Goal: Task Accomplishment & Management: Use online tool/utility

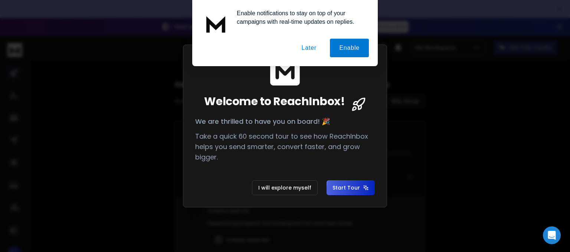
click at [295, 188] on button "I will explore myself" at bounding box center [285, 187] width 66 height 15
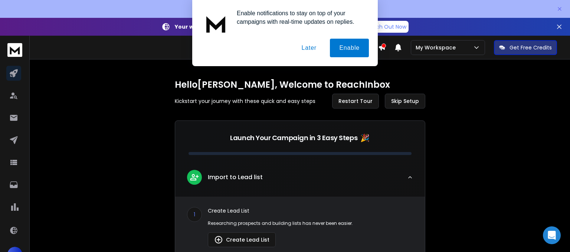
click at [315, 43] on button "Later" at bounding box center [308, 48] width 33 height 19
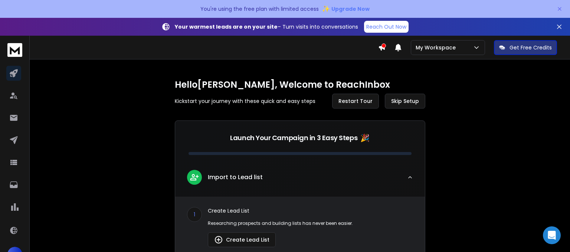
click at [558, 26] on icon at bounding box center [559, 26] width 7 height 7
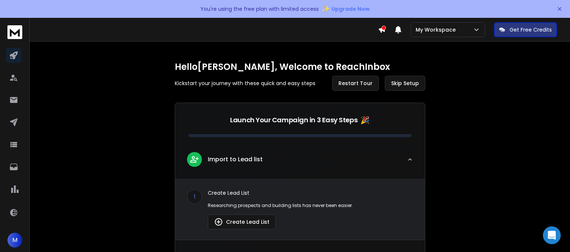
click at [559, 4] on button "Close notification" at bounding box center [560, 9] width 6 height 18
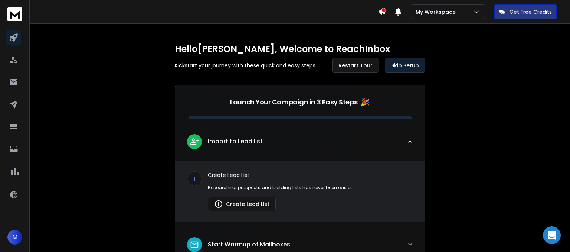
click at [396, 64] on span "Skip Setup" at bounding box center [405, 65] width 28 height 7
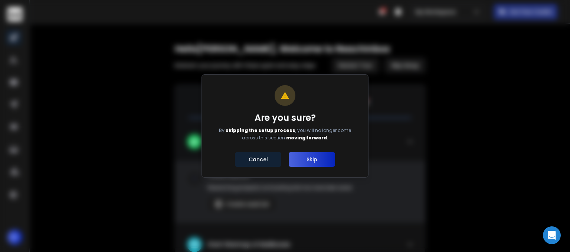
click at [319, 153] on button "Skip" at bounding box center [312, 159] width 46 height 15
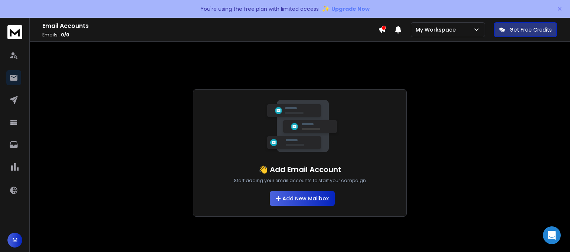
scroll to position [12, 0]
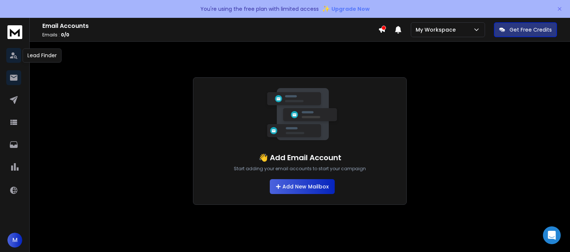
click at [19, 59] on link at bounding box center [13, 55] width 15 height 15
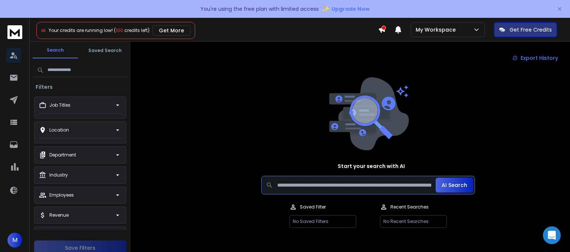
scroll to position [86, 0]
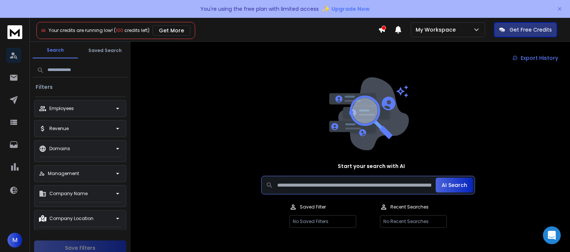
click at [360, 180] on textarea at bounding box center [354, 184] width 154 height 15
type textarea "**********"
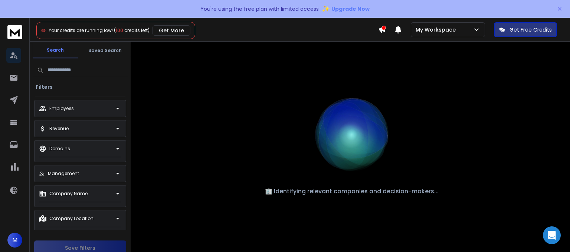
type input "**********"
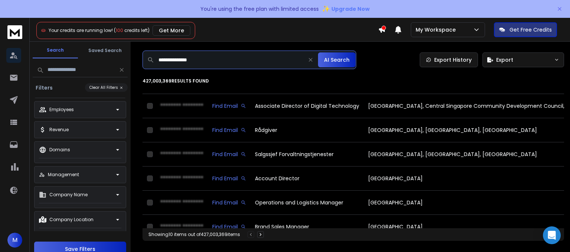
scroll to position [124, 0]
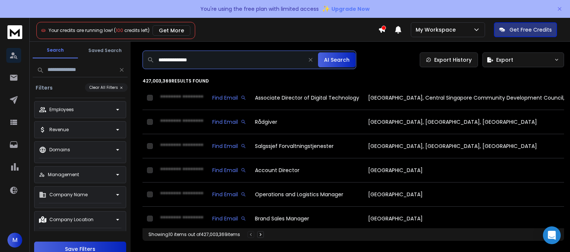
click at [115, 109] on icon at bounding box center [117, 109] width 7 height 7
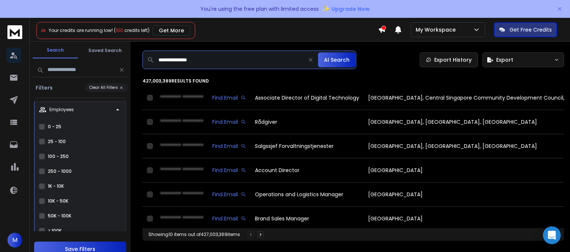
click at [115, 109] on icon at bounding box center [117, 109] width 7 height 7
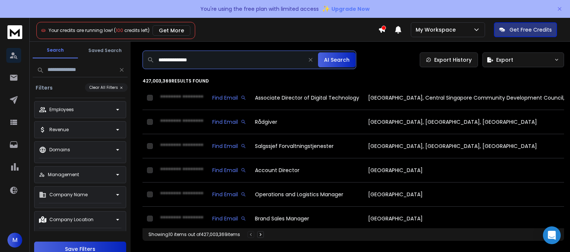
scroll to position [0, 0]
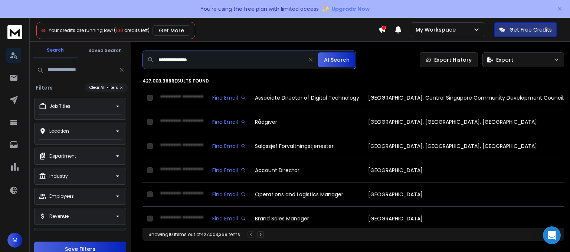
click at [118, 105] on icon at bounding box center [117, 105] width 7 height 7
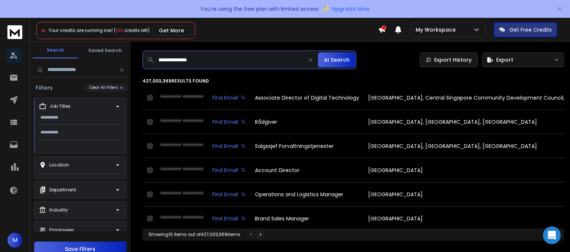
click at [112, 102] on div "Job Titles" at bounding box center [80, 105] width 82 height 7
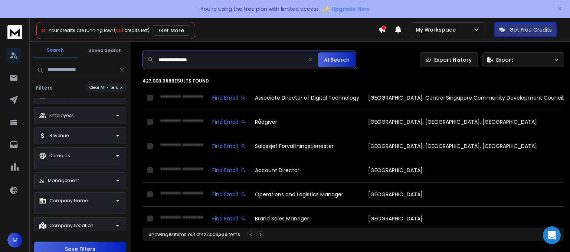
scroll to position [86, 0]
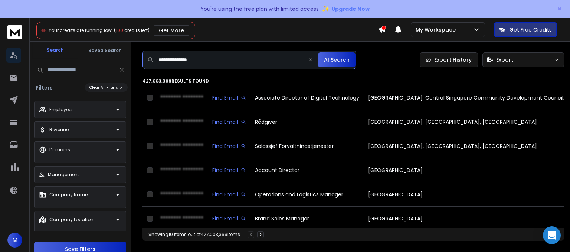
click at [102, 195] on div "Company Name" at bounding box center [80, 194] width 82 height 7
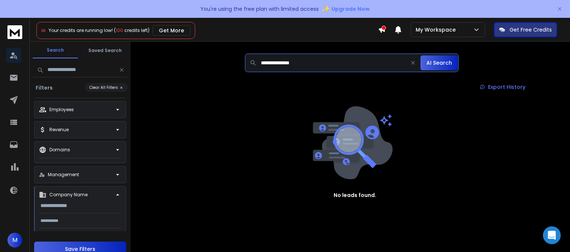
type input "**********"
click at [274, 59] on textarea "**********" at bounding box center [333, 62] width 145 height 15
type textarea "**********"
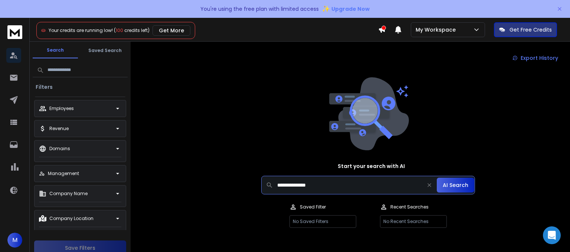
type input "**********"
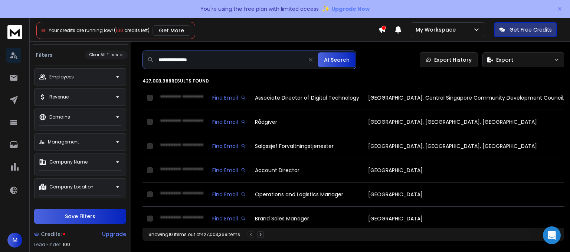
scroll to position [33, 0]
click at [99, 189] on div "Company Location" at bounding box center [80, 189] width 92 height 22
click at [112, 183] on div "Company Location" at bounding box center [80, 186] width 82 height 7
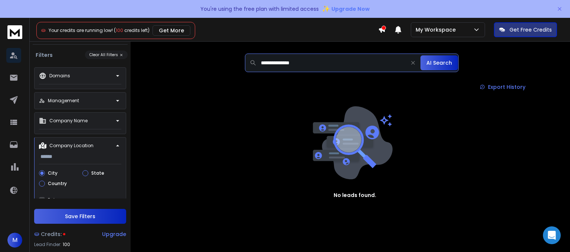
type input "******"
click at [414, 63] on icon at bounding box center [413, 63] width 6 height 6
click at [370, 57] on textarea "**********" at bounding box center [338, 62] width 155 height 15
type textarea "**********"
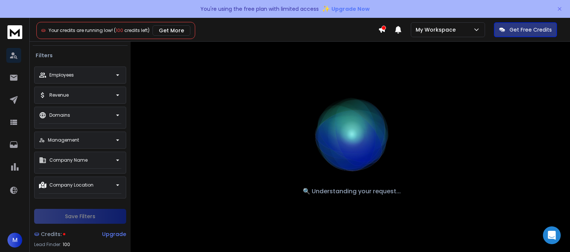
scroll to position [32, 0]
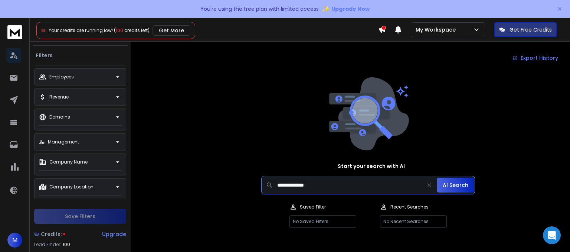
click at [460, 184] on button "AI Search" at bounding box center [455, 184] width 37 height 15
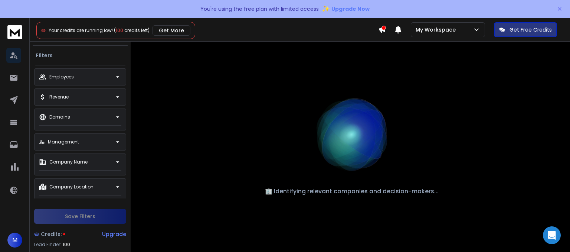
type input "**********"
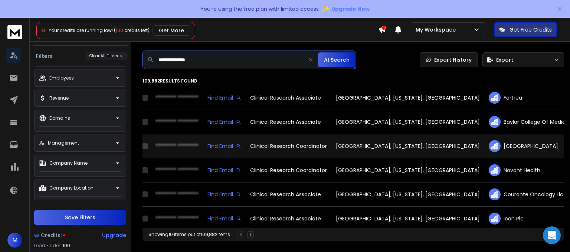
scroll to position [124, 0]
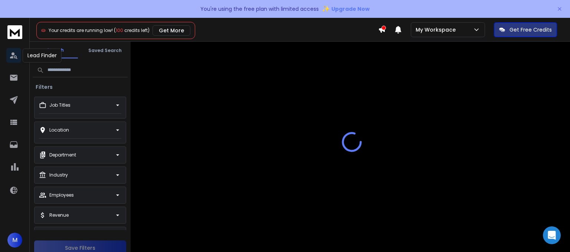
type input "**********"
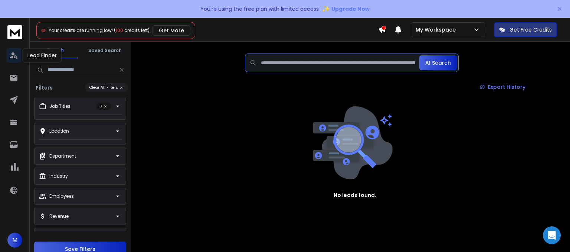
click at [13, 52] on icon at bounding box center [13, 55] width 9 height 9
click at [14, 81] on icon at bounding box center [13, 77] width 9 height 9
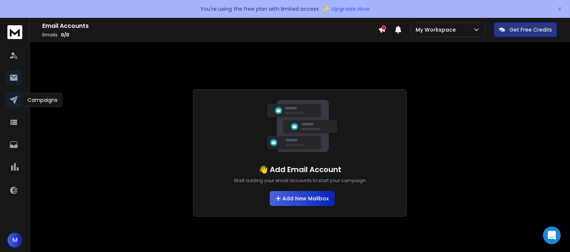
click at [17, 101] on icon at bounding box center [13, 99] width 9 height 9
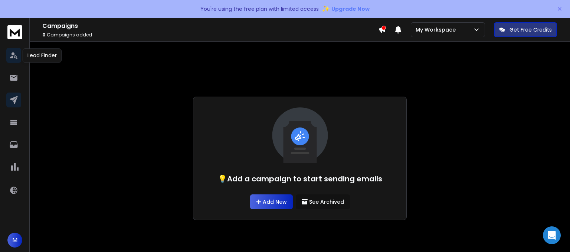
click at [12, 57] on icon at bounding box center [13, 57] width 7 height 4
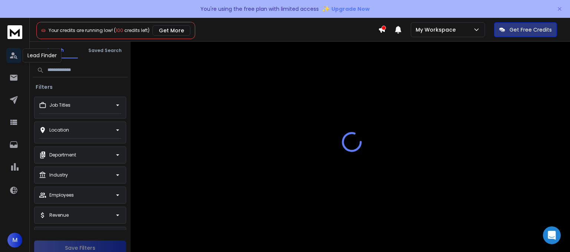
type input "**********"
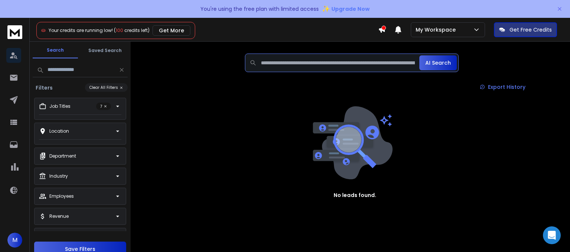
click at [90, 75] on input "**********" at bounding box center [80, 69] width 95 height 15
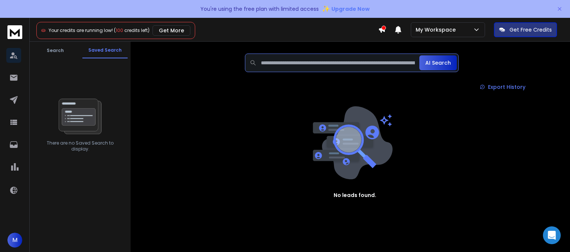
click at [107, 44] on button "Saved Search" at bounding box center [104, 51] width 45 height 16
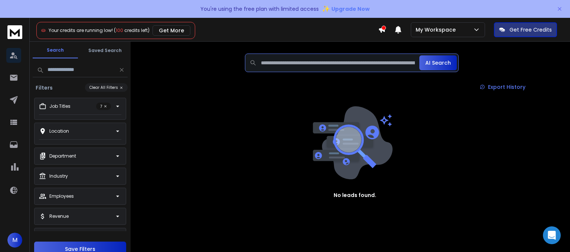
click at [63, 51] on button "Search" at bounding box center [55, 51] width 45 height 16
click at [112, 132] on div "Location" at bounding box center [80, 130] width 82 height 7
click at [115, 100] on div "Job Titles 7" at bounding box center [80, 109] width 92 height 22
click at [117, 104] on icon at bounding box center [117, 105] width 7 height 7
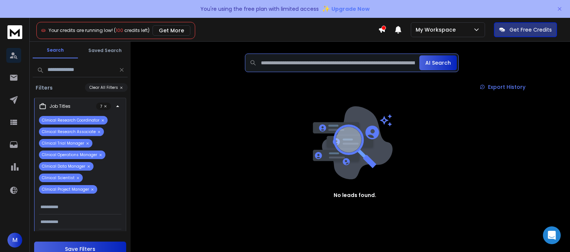
click at [101, 119] on icon at bounding box center [103, 120] width 4 height 4
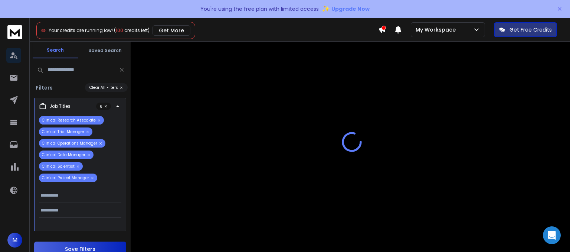
click at [97, 120] on icon at bounding box center [99, 120] width 4 height 4
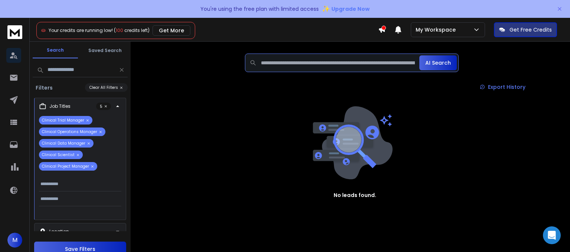
click at [87, 121] on icon at bounding box center [88, 120] width 4 height 4
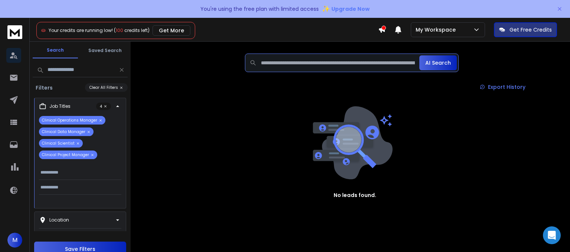
click at [99, 118] on icon at bounding box center [101, 120] width 4 height 4
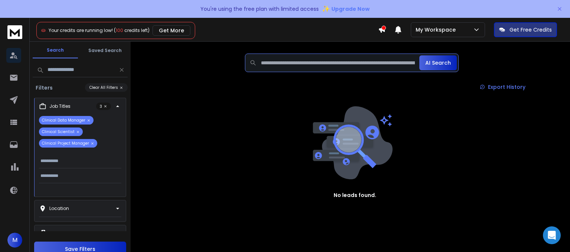
click at [87, 120] on icon at bounding box center [89, 120] width 4 height 4
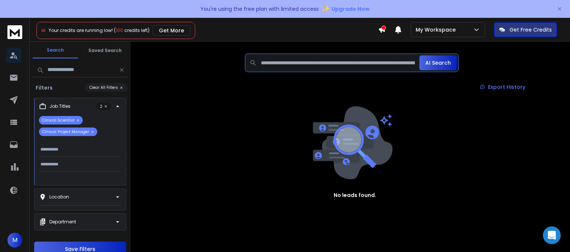
click at [72, 122] on p "Clinical Scientist" at bounding box center [61, 120] width 44 height 9
click at [76, 120] on icon at bounding box center [78, 120] width 4 height 4
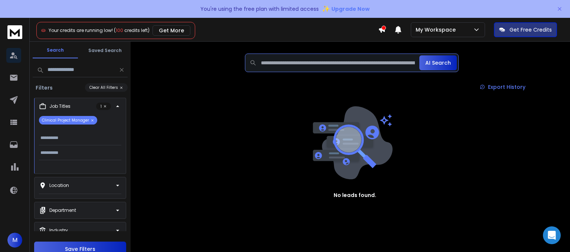
click at [91, 120] on icon at bounding box center [92, 120] width 2 height 2
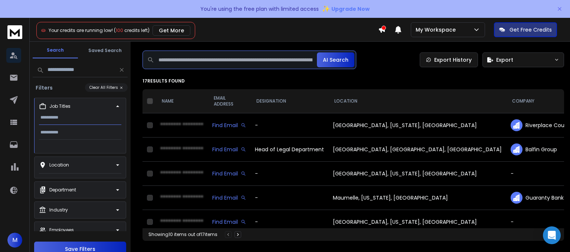
click at [91, 120] on input at bounding box center [80, 117] width 82 height 15
type input "**********"
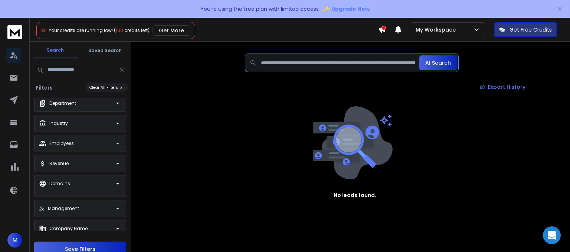
scroll to position [141, 0]
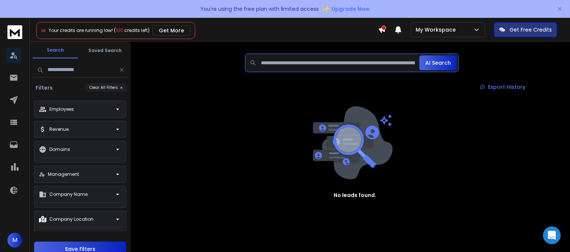
click at [105, 194] on div "Company Name" at bounding box center [80, 193] width 82 height 7
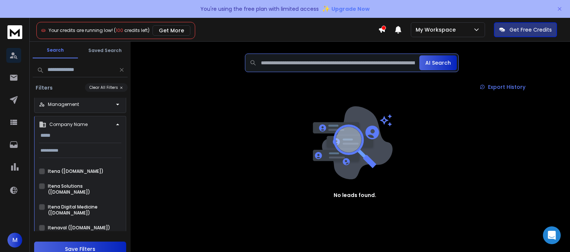
scroll to position [240, 0]
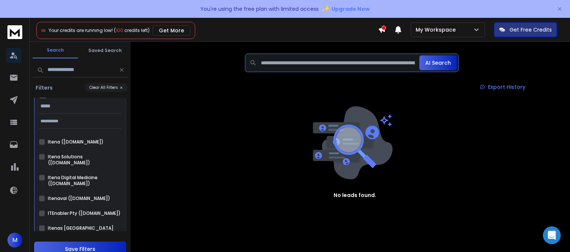
type input "*****"
click at [94, 141] on label "Itena (itena-clinical.com)" at bounding box center [76, 142] width 56 height 6
click at [45, 141] on \(itena-clinical\ "Itena (itena-clinical.com)" at bounding box center [42, 142] width 6 height 6
click at [94, 251] on button "Save Filters" at bounding box center [80, 248] width 92 height 15
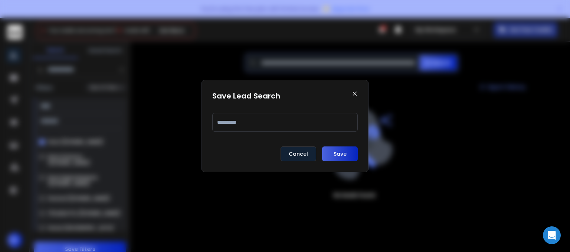
click at [303, 151] on button "Cancel" at bounding box center [299, 153] width 36 height 15
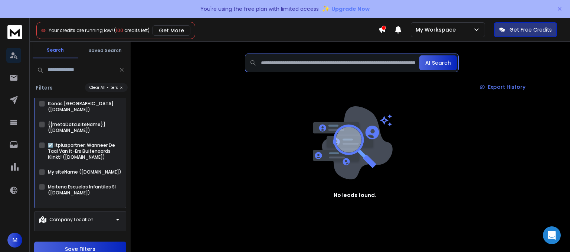
scroll to position [33, 0]
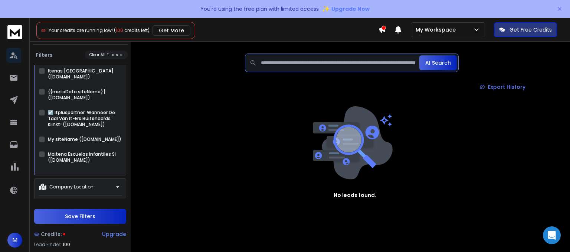
click at [98, 217] on button "Save Filters" at bounding box center [80, 216] width 92 height 15
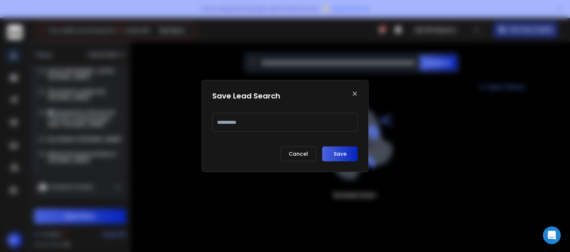
click at [345, 146] on button "Save" at bounding box center [340, 153] width 36 height 15
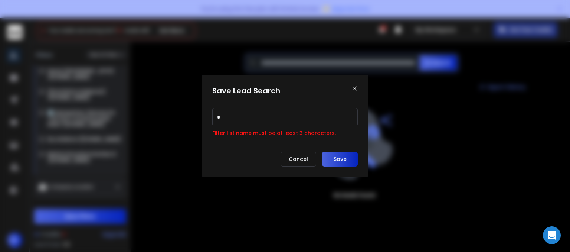
click at [334, 156] on button "Save" at bounding box center [340, 158] width 36 height 15
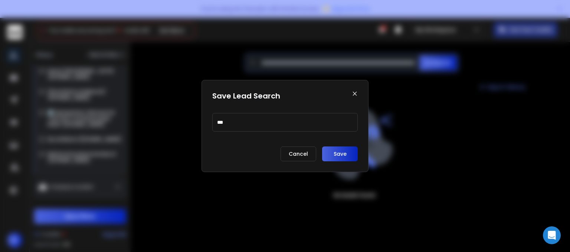
type input "***"
click at [332, 151] on button "Save" at bounding box center [340, 153] width 36 height 15
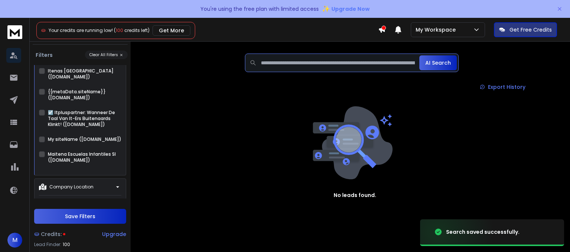
scroll to position [0, 0]
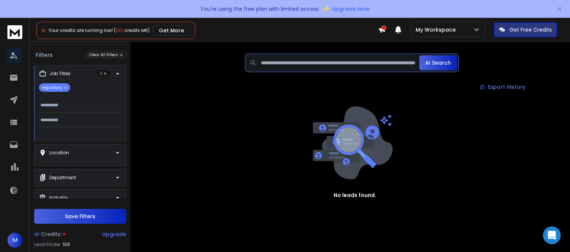
click at [340, 55] on textarea at bounding box center [338, 62] width 154 height 15
type textarea "*****"
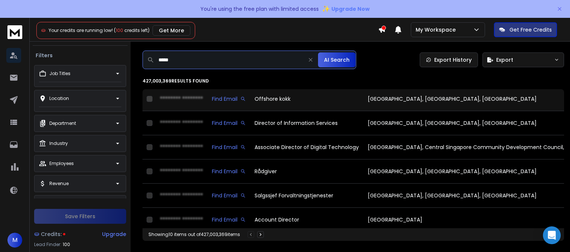
scroll to position [84, 0]
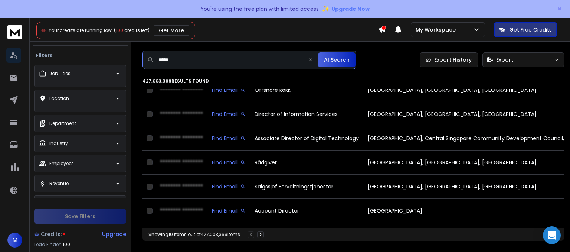
click at [262, 231] on button at bounding box center [260, 234] width 7 height 7
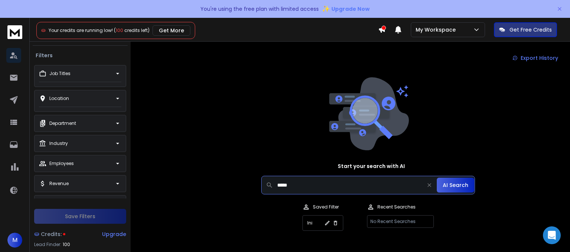
click at [363, 181] on textarea "*****" at bounding box center [349, 184] width 145 height 15
click at [389, 221] on p "No Recent Searches" at bounding box center [400, 221] width 67 height 13
click at [391, 221] on p "No Recent Searches" at bounding box center [400, 221] width 67 height 13
click at [336, 225] on icon at bounding box center [335, 223] width 3 height 4
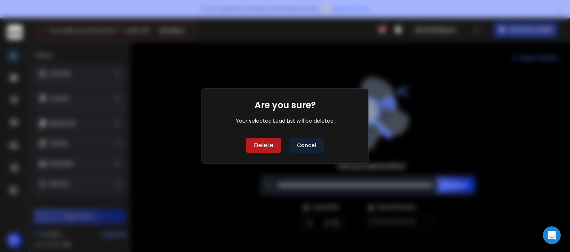
click at [273, 148] on button "Delete" at bounding box center [264, 145] width 36 height 15
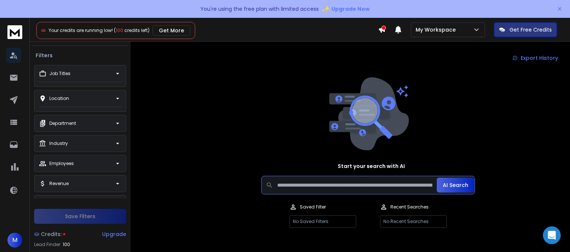
click at [359, 186] on textarea at bounding box center [354, 184] width 155 height 15
type textarea "*****"
click at [462, 179] on button "AI Search" at bounding box center [455, 184] width 37 height 15
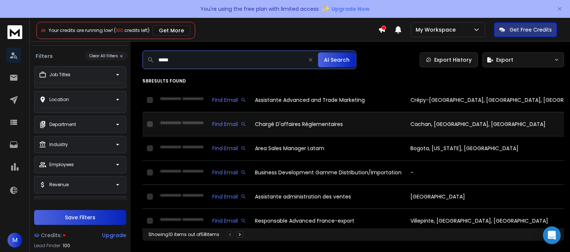
scroll to position [124, 0]
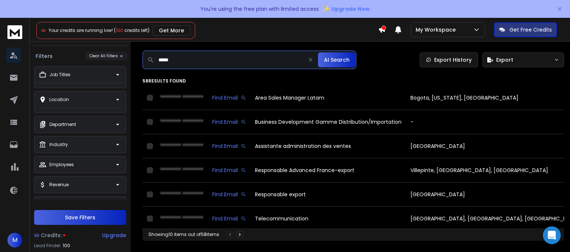
click at [241, 235] on icon at bounding box center [240, 234] width 2 height 3
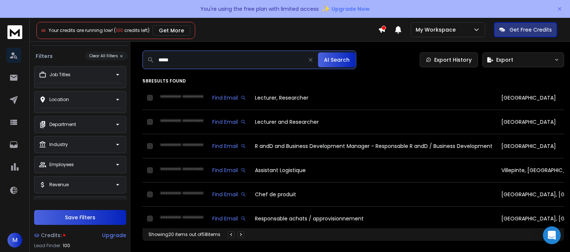
click at [243, 237] on button at bounding box center [241, 234] width 7 height 7
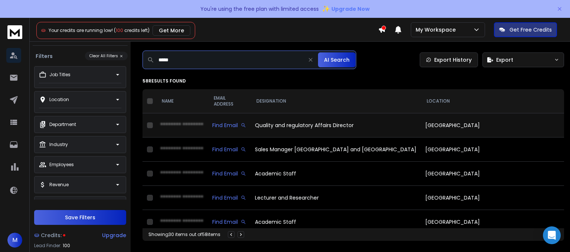
click at [314, 130] on td "Quality and regulatory Affairs Director" at bounding box center [336, 125] width 170 height 24
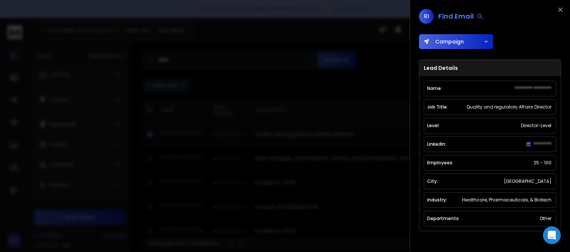
scroll to position [32, 0]
click at [446, 41] on span "Campaign" at bounding box center [448, 41] width 32 height 7
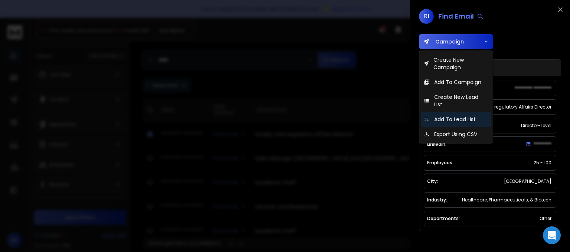
click at [471, 120] on p "Add To Lead List" at bounding box center [455, 119] width 45 height 10
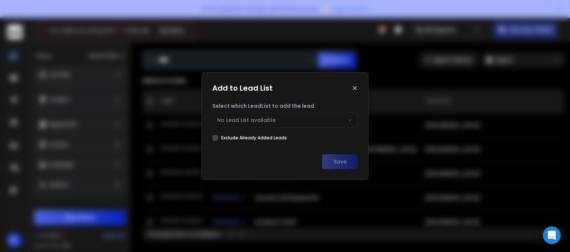
click at [354, 88] on icon at bounding box center [355, 88] width 6 height 6
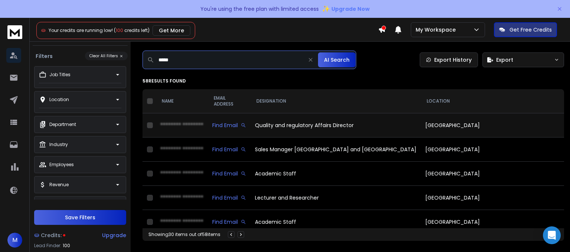
click at [323, 130] on td "Quality and regulatory Affairs Director" at bounding box center [336, 125] width 170 height 24
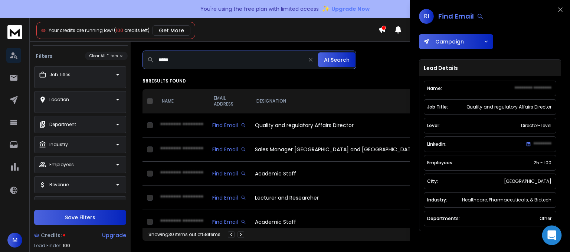
click at [553, 240] on div "Open Intercom Messenger" at bounding box center [552, 235] width 20 height 20
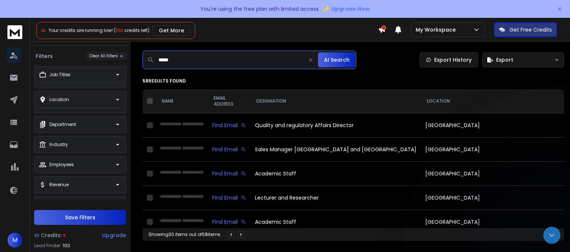
scroll to position [0, 0]
click at [348, 82] on p "58 results found" at bounding box center [354, 81] width 422 height 6
click at [329, 81] on p "58 results found" at bounding box center [354, 81] width 422 height 6
